Goal: Navigation & Orientation: Understand site structure

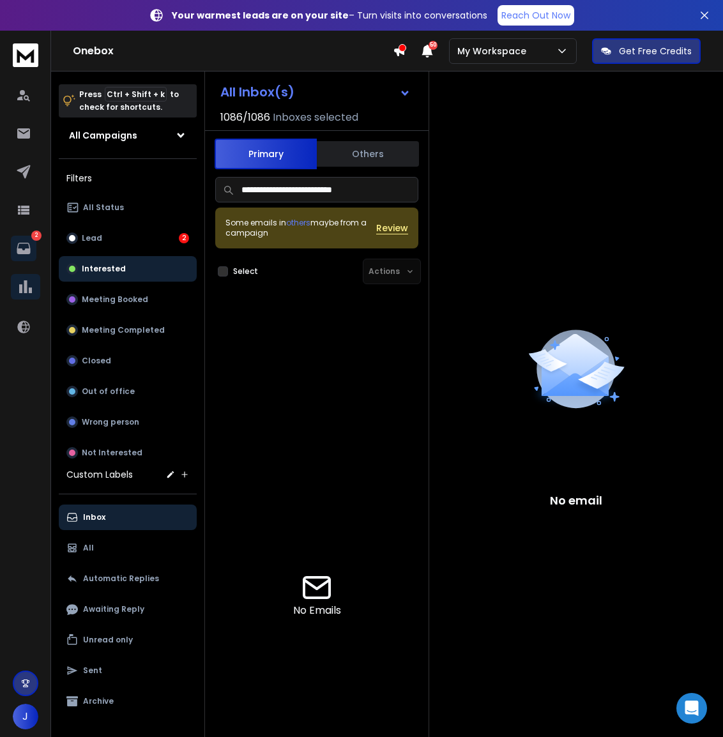
click at [26, 284] on icon at bounding box center [25, 286] width 13 height 13
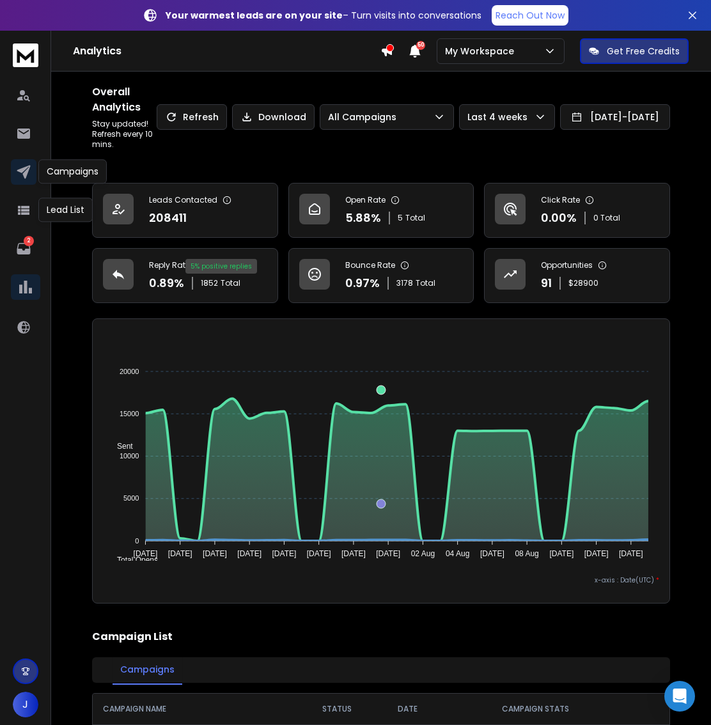
click at [27, 169] on icon at bounding box center [23, 171] width 13 height 13
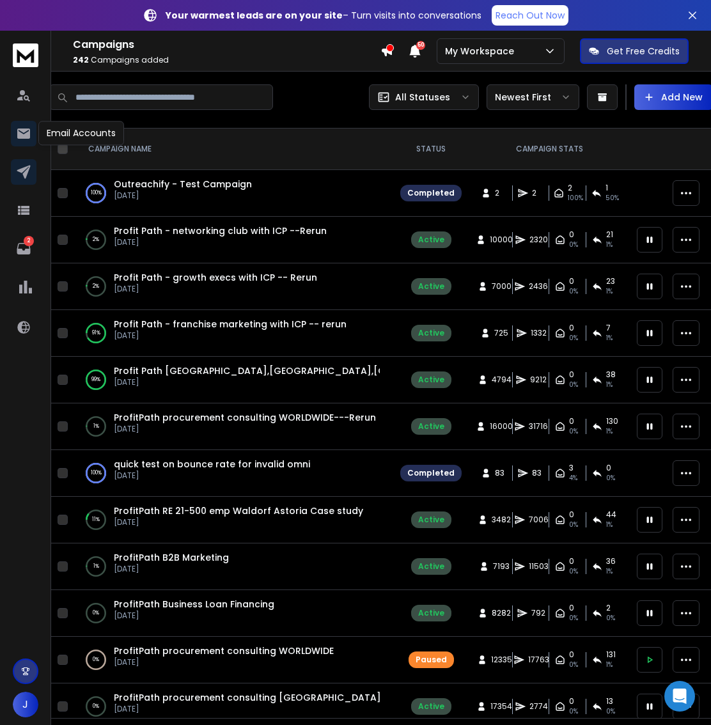
click at [18, 130] on icon at bounding box center [23, 133] width 13 height 10
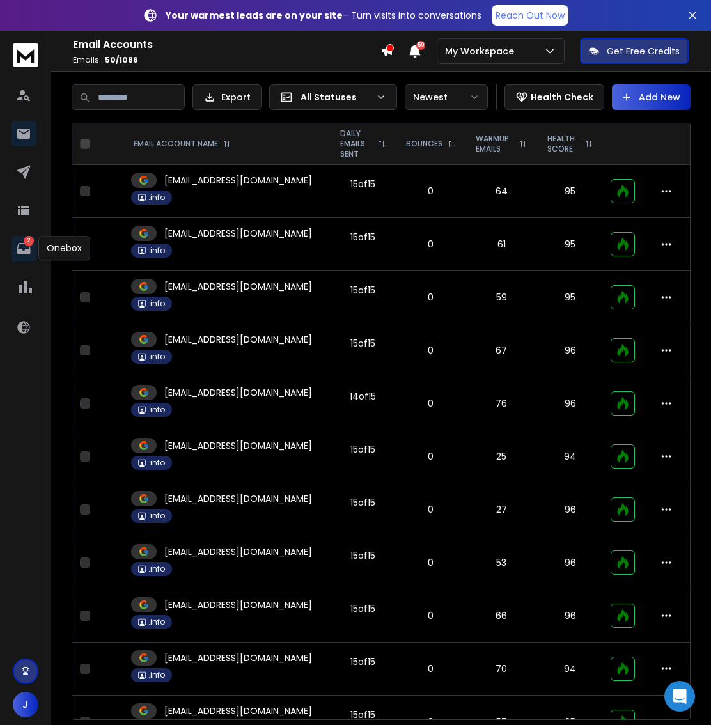
click at [27, 246] on p "2" at bounding box center [29, 241] width 10 height 10
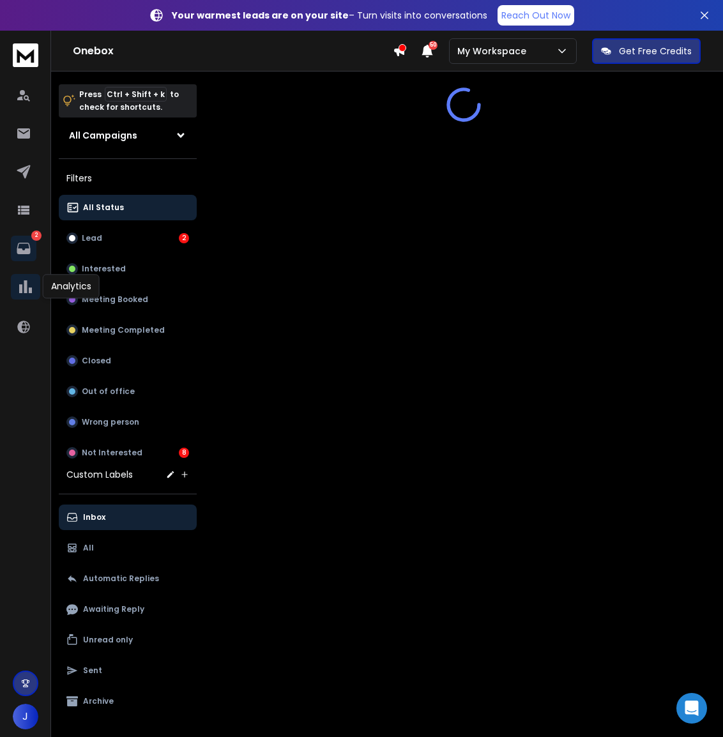
click at [26, 287] on icon at bounding box center [25, 286] width 13 height 13
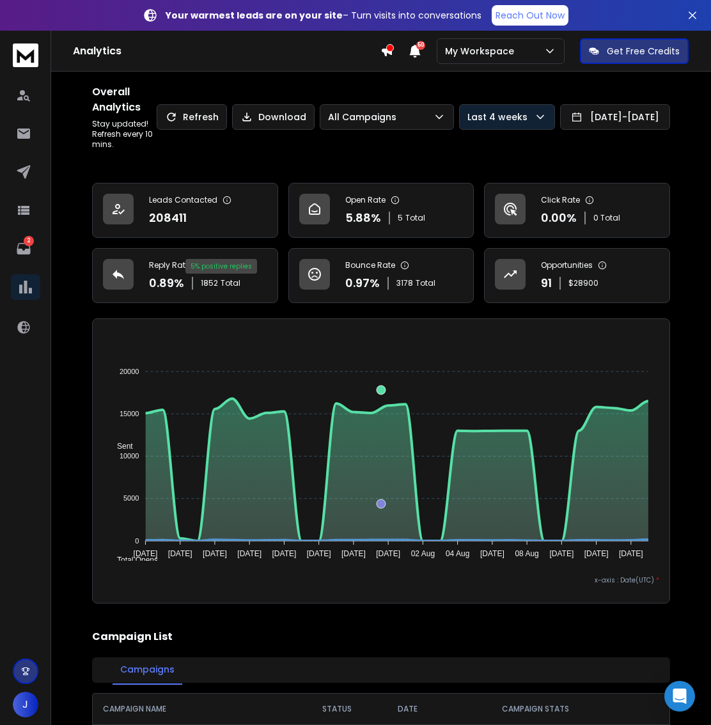
click at [500, 123] on div "Last 4 weeks" at bounding box center [506, 117] width 79 height 13
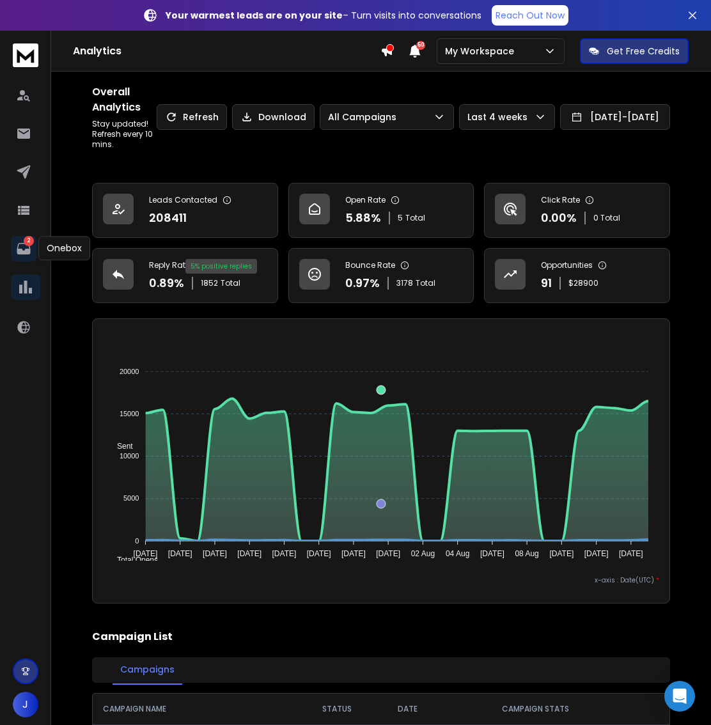
click at [24, 247] on icon at bounding box center [23, 248] width 15 height 15
